Goal: Communication & Community: Answer question/provide support

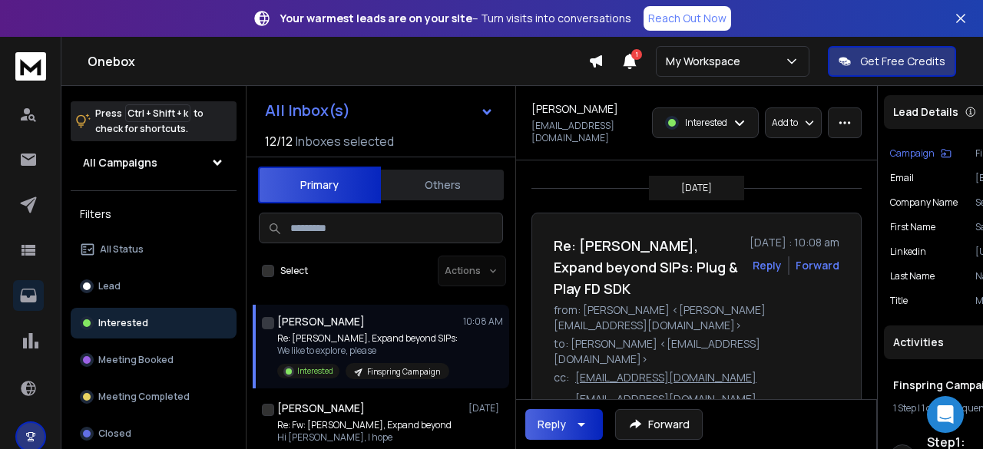
scroll to position [77, 0]
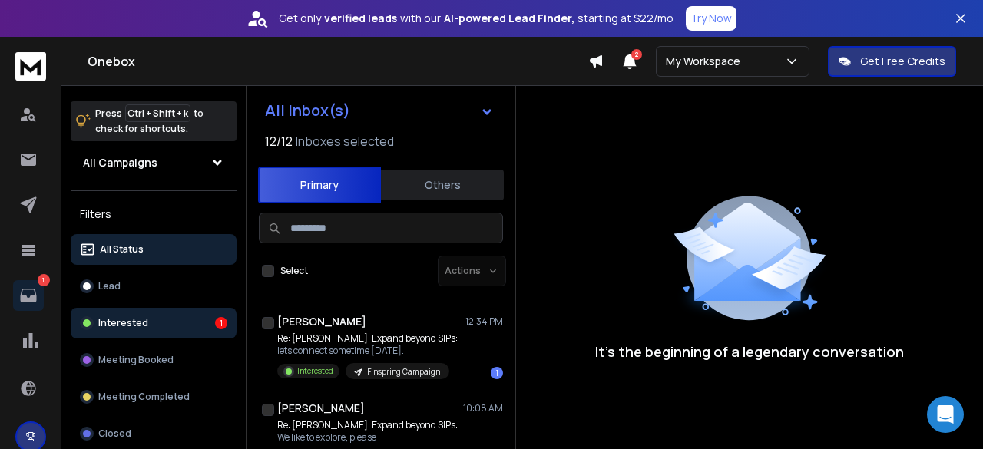
click at [168, 325] on button "Interested 1" at bounding box center [154, 323] width 166 height 31
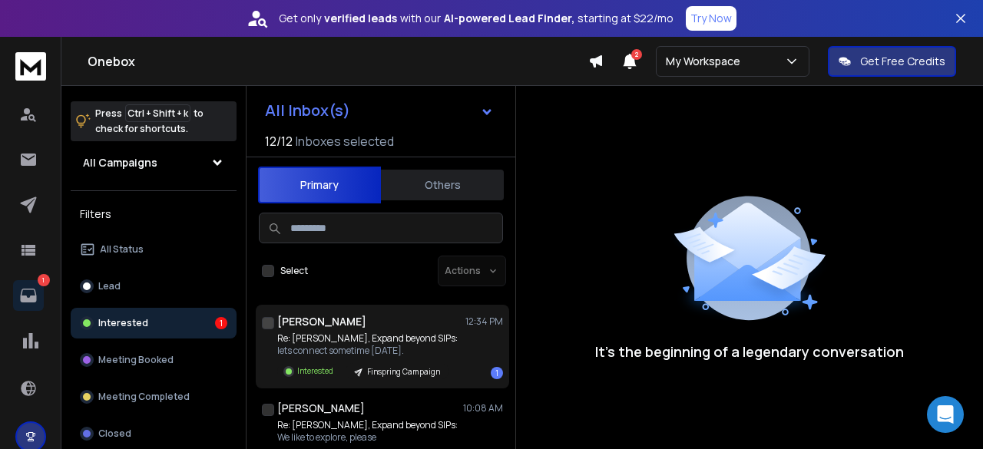
click at [356, 334] on p "Re: [PERSON_NAME], Expand beyond SIPs:" at bounding box center [367, 339] width 181 height 12
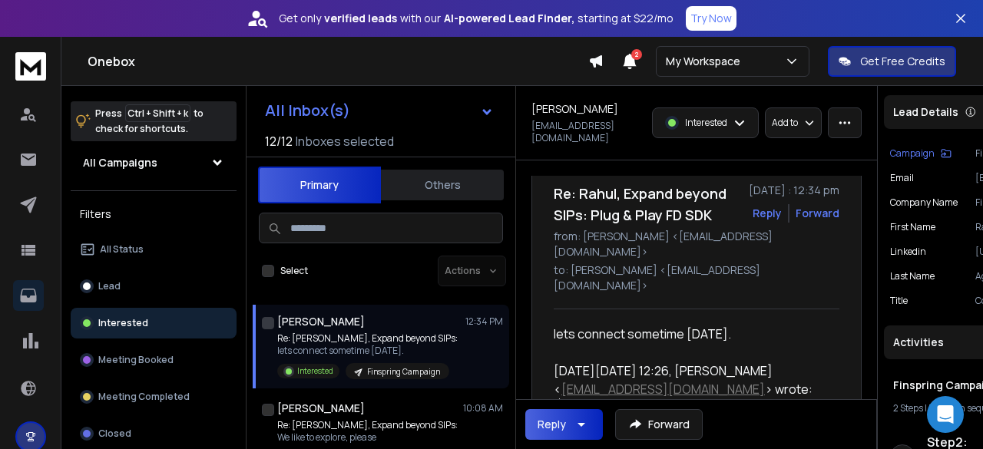
scroll to position [77, 0]
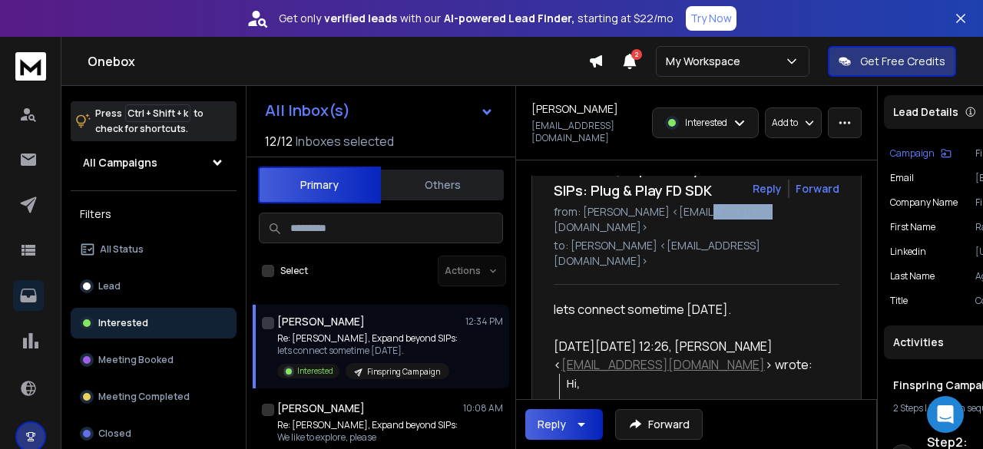
drag, startPoint x: 741, startPoint y: 244, endPoint x: 694, endPoint y: 244, distance: 46.9
click at [694, 235] on p "from: Rahul Agarwal <rahul@finnup.in>" at bounding box center [697, 219] width 286 height 31
